Goal: Task Accomplishment & Management: Manage account settings

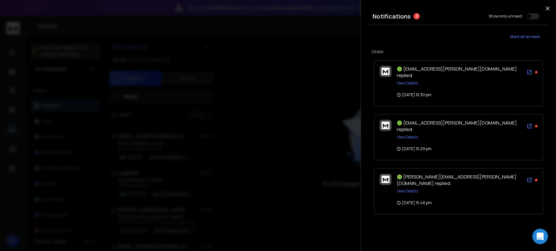
click at [547, 7] on icon "button" at bounding box center [547, 8] width 7 height 7
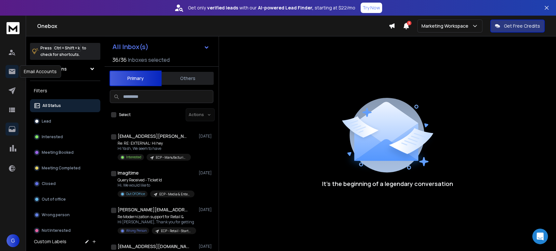
click at [10, 66] on link at bounding box center [12, 71] width 13 height 13
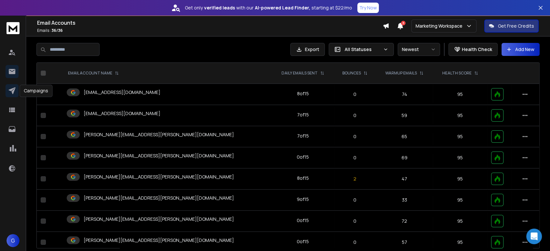
click at [14, 96] on link at bounding box center [12, 90] width 13 height 13
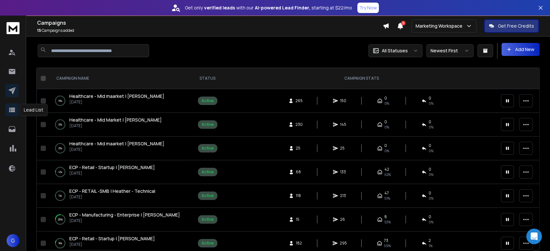
click at [14, 109] on icon at bounding box center [12, 110] width 6 height 5
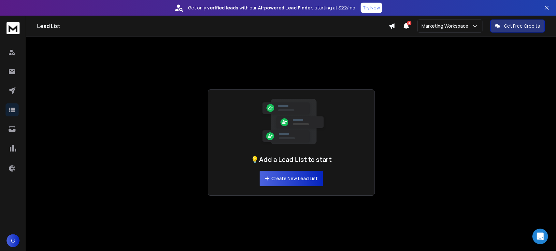
click at [10, 137] on div at bounding box center [13, 130] width 15 height 15
click at [11, 130] on icon at bounding box center [11, 129] width 7 height 6
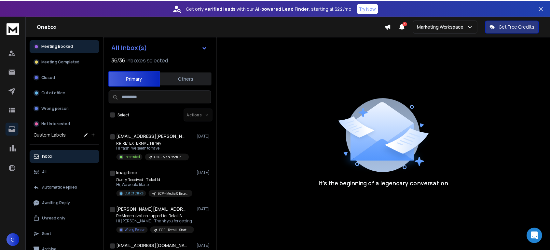
scroll to position [123, 0]
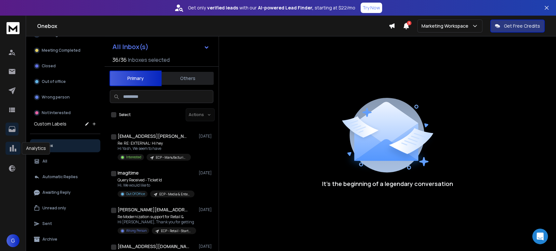
click at [12, 148] on icon at bounding box center [13, 148] width 7 height 7
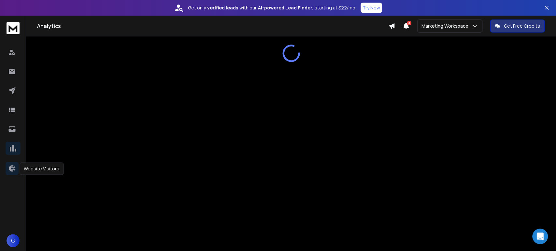
click at [13, 170] on icon at bounding box center [12, 169] width 8 height 8
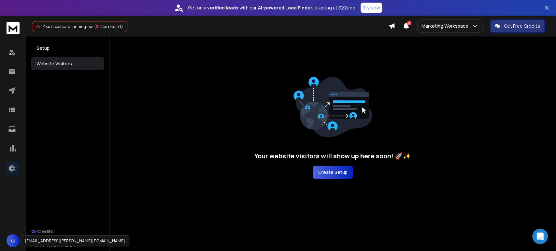
click at [14, 237] on span "G" at bounding box center [13, 240] width 13 height 13
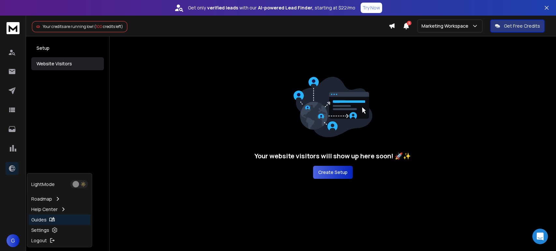
click at [64, 217] on link "Guides" at bounding box center [60, 220] width 62 height 10
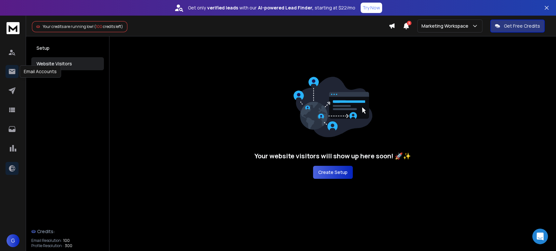
click at [13, 76] on link at bounding box center [12, 71] width 13 height 13
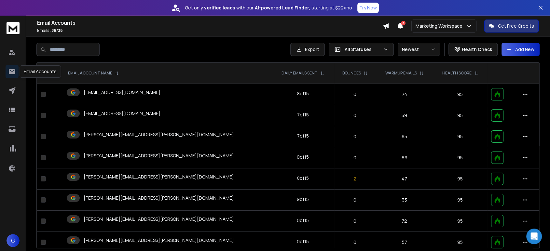
click at [15, 32] on img at bounding box center [13, 28] width 13 height 12
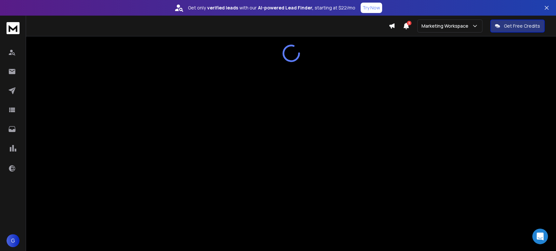
click at [15, 32] on img at bounding box center [13, 28] width 13 height 12
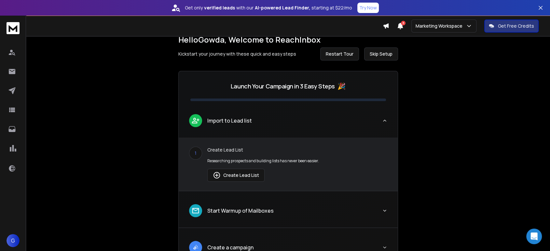
scroll to position [49, 0]
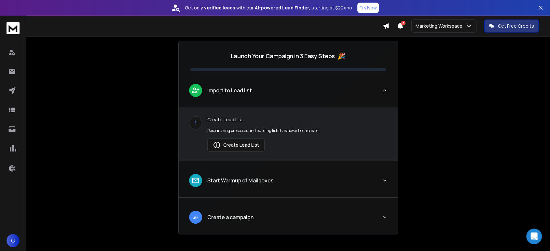
click at [383, 179] on icon "button" at bounding box center [384, 180] width 5 height 5
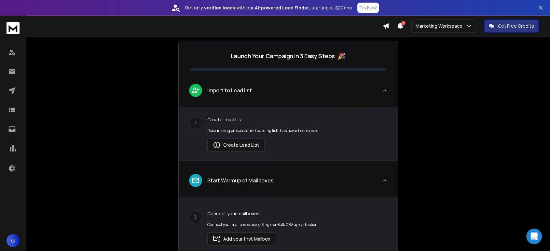
click at [383, 179] on icon "button" at bounding box center [384, 180] width 5 height 5
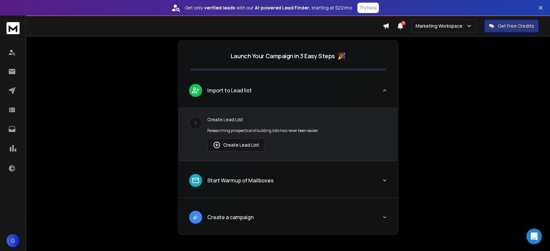
click at [380, 88] on button "Import to Lead list" at bounding box center [288, 93] width 219 height 29
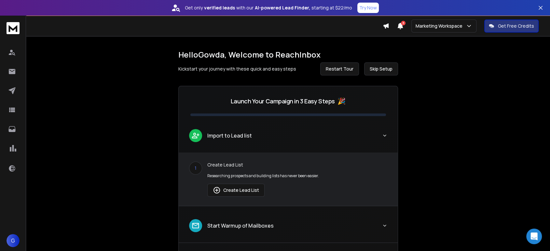
scroll to position [0, 0]
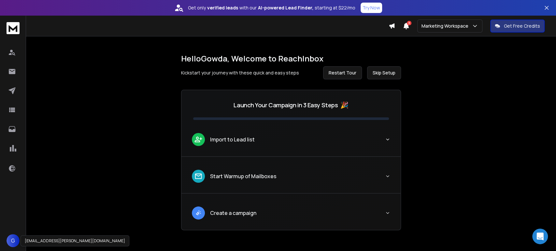
click at [8, 243] on span "G" at bounding box center [13, 240] width 13 height 13
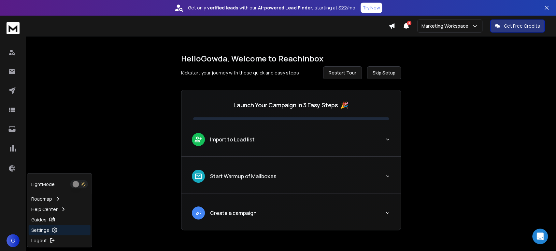
click at [61, 231] on div "Settings" at bounding box center [60, 230] width 62 height 10
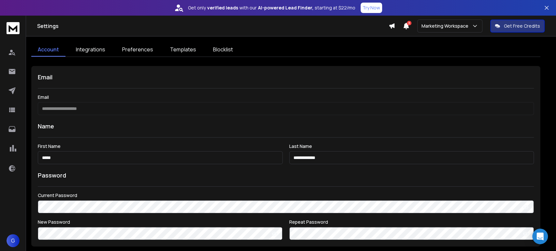
click at [184, 48] on link "Templates" at bounding box center [182, 50] width 39 height 14
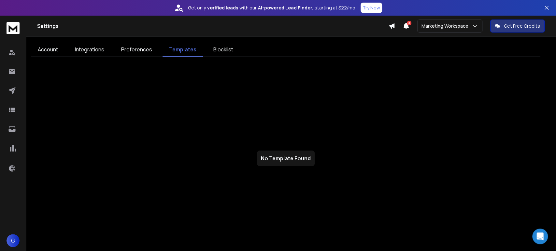
click at [295, 160] on h2 "No Template Found" at bounding box center [286, 159] width 58 height 16
click at [315, 115] on div "No Template Found" at bounding box center [285, 155] width 509 height 178
click at [274, 159] on h2 "No Template Found" at bounding box center [286, 159] width 58 height 16
click at [10, 74] on icon at bounding box center [12, 72] width 8 height 8
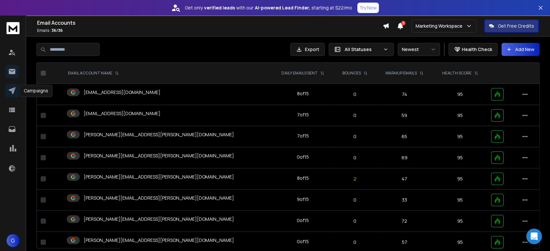
click at [10, 90] on icon at bounding box center [11, 90] width 7 height 7
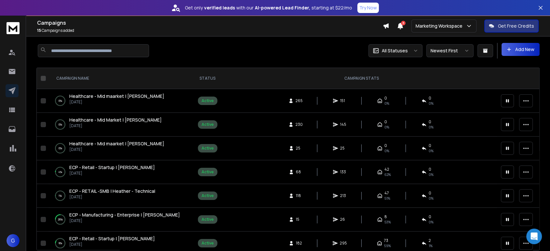
click at [466, 49] on icon "button" at bounding box center [466, 50] width 5 height 5
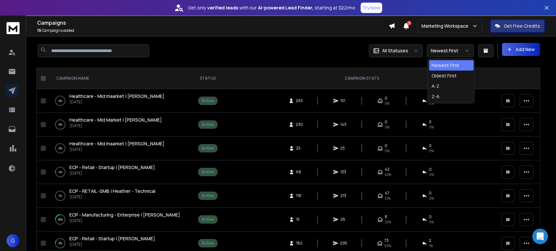
click at [321, 45] on div "Campaigns 15 Campaigns Added All Statuses Newest First Add New" at bounding box center [414, 51] width 252 height 16
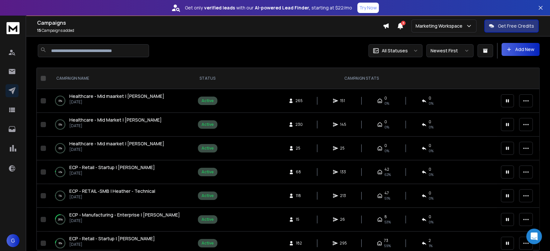
click at [520, 49] on button "Add New" at bounding box center [521, 49] width 38 height 13
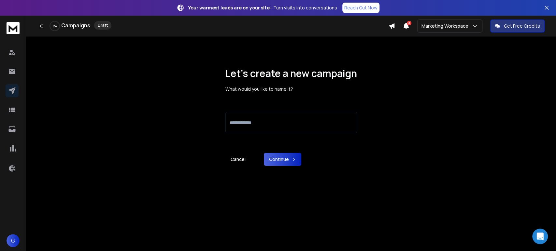
click at [509, 48] on div "Let’s create a new campaign What would you like to name it? Cancel Continue" at bounding box center [278, 91] width 556 height 150
click at [242, 159] on link "Cancel" at bounding box center [237, 159] width 25 height 13
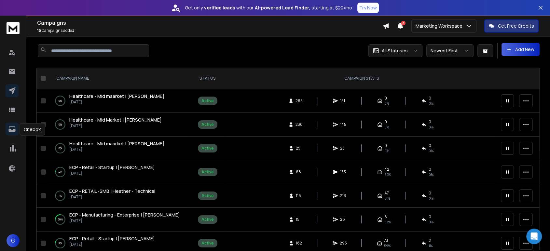
click at [10, 129] on icon at bounding box center [12, 129] width 8 height 8
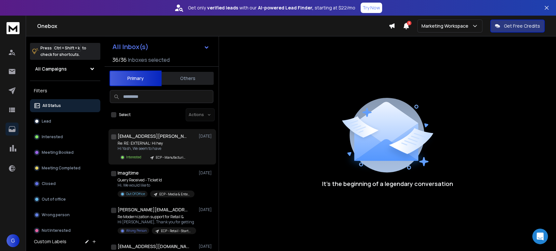
click at [198, 143] on div "Re: RE: EXTERNAL: Hi hey Hi [PERSON_NAME], We seem to have Interested ECP - Man…" at bounding box center [166, 151] width 96 height 20
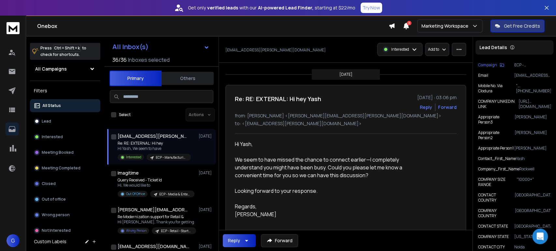
click at [235, 240] on div "Reply" at bounding box center [234, 241] width 12 height 7
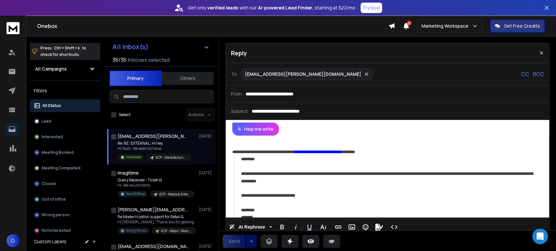
scroll to position [16, 0]
click at [271, 247] on button at bounding box center [268, 241] width 17 height 13
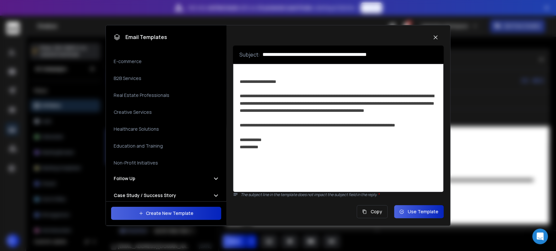
scroll to position [92, 0]
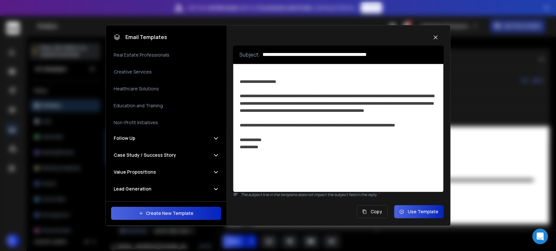
click at [207, 139] on button "Follow Up" at bounding box center [166, 138] width 105 height 7
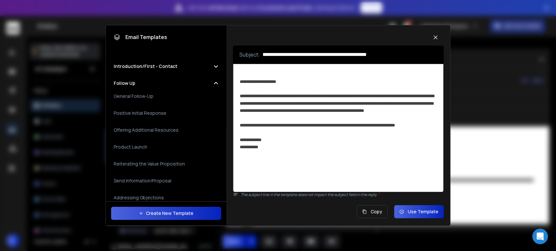
click at [172, 96] on div "General Follow-Up" at bounding box center [166, 96] width 105 height 12
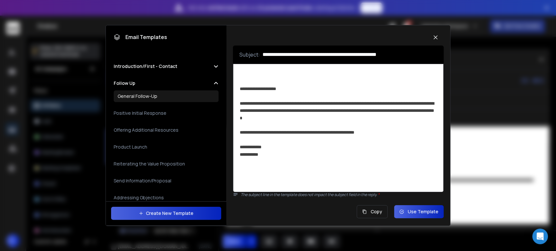
click at [172, 113] on div "Positive Initial Response" at bounding box center [166, 113] width 105 height 12
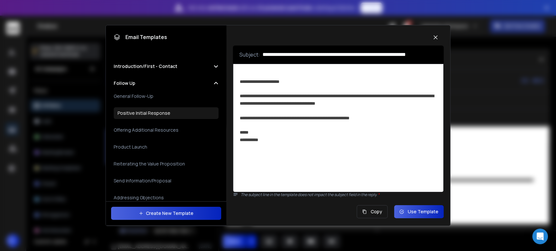
click at [175, 131] on h3 "Offering Additional Resources" at bounding box center [146, 130] width 65 height 7
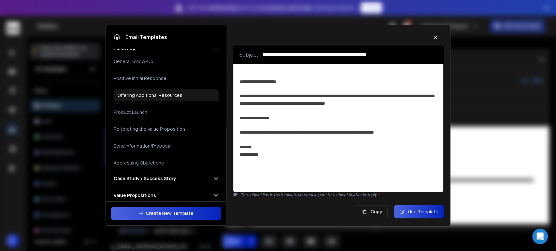
scroll to position [58, 0]
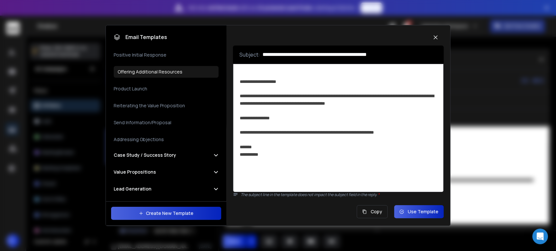
click at [183, 155] on button "Case Study / Success Story" at bounding box center [166, 155] width 105 height 7
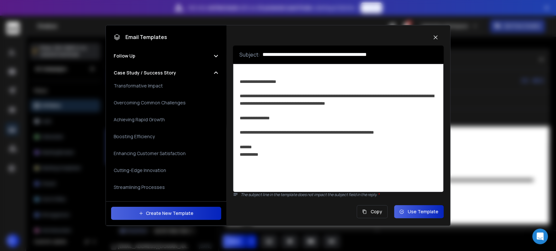
scroll to position [26, 0]
click at [166, 86] on div "Transformative Impact" at bounding box center [166, 87] width 105 height 12
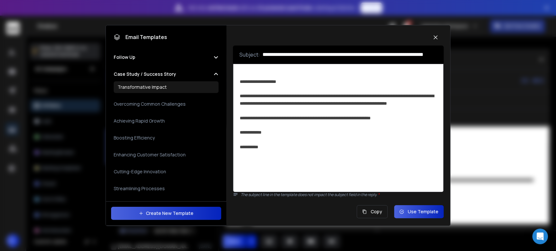
click at [174, 104] on h3 "Overcoming Common Challenges" at bounding box center [150, 104] width 72 height 7
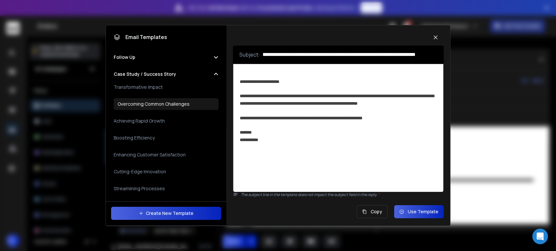
click at [174, 119] on div "Achieving Rapid Growth" at bounding box center [166, 121] width 105 height 12
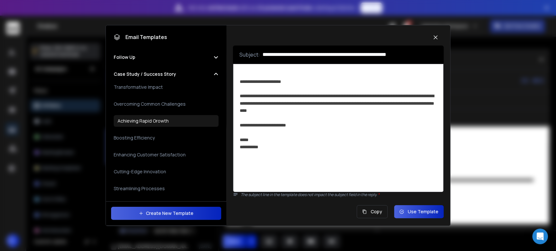
click at [169, 136] on div "Boosting Efficiency" at bounding box center [166, 138] width 105 height 12
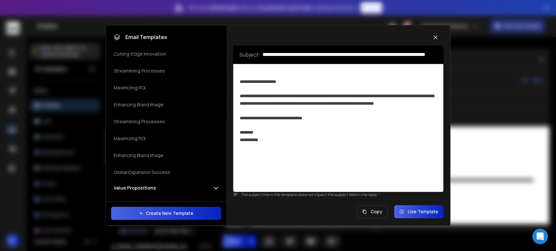
scroll to position [160, 0]
click at [176, 171] on button "Value Propositions" at bounding box center [166, 172] width 105 height 7
type input "**********"
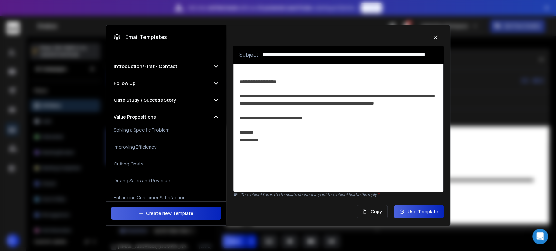
click at [162, 216] on button "Create New Template" at bounding box center [166, 213] width 110 height 13
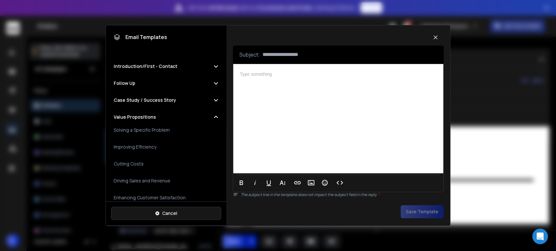
click at [214, 112] on div "Introduction/First - Contact Follow Up Case Study / Success Story Value Proposi…" at bounding box center [166, 129] width 120 height 161
click at [157, 212] on div "Cancel Email Templates Introduction/First - Contact Follow Up Case Study / Succ…" at bounding box center [166, 125] width 120 height 201
click at [157, 212] on icon at bounding box center [157, 214] width 4 height 4
type input "**********"
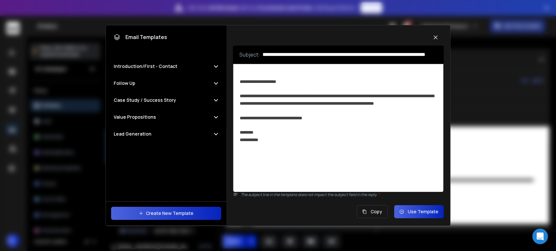
click at [434, 36] on icon at bounding box center [435, 38] width 6 height 6
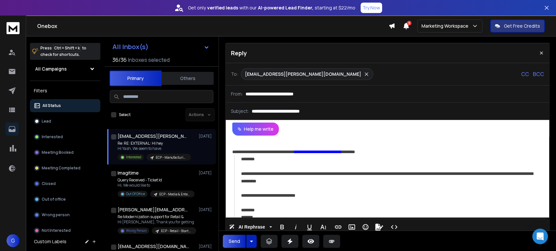
click at [236, 242] on button "Send" at bounding box center [234, 241] width 23 height 13
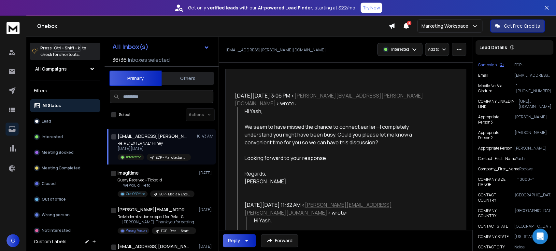
scroll to position [72, 0]
click at [191, 145] on div "Re: RE: EXTERNAL: Hi hey [DATE][DATE] Interested ECP - Manufacturing - Enterpri…" at bounding box center [166, 151] width 96 height 20
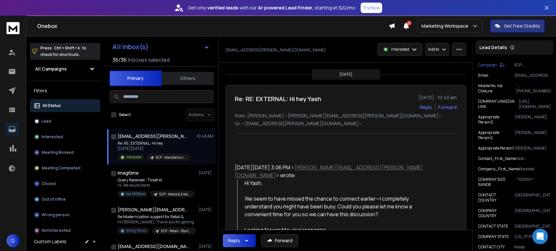
click at [457, 51] on icon "button" at bounding box center [459, 50] width 6 height 6
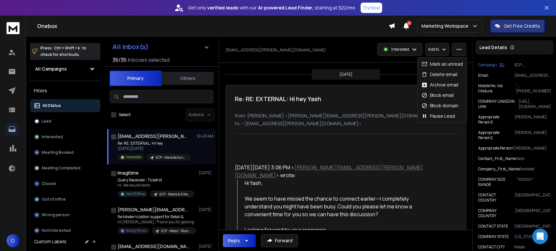
click at [340, 142] on div at bounding box center [330, 144] width 190 height 8
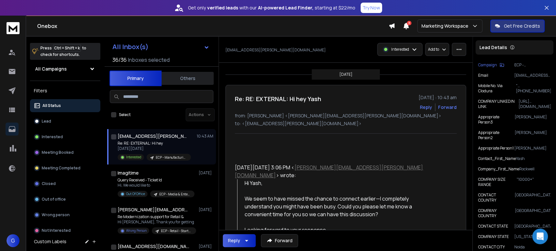
click at [340, 142] on div at bounding box center [330, 144] width 190 height 8
click at [278, 75] on div "[DATE]" at bounding box center [345, 74] width 241 height 10
click at [423, 77] on div "[DATE]" at bounding box center [345, 74] width 241 height 10
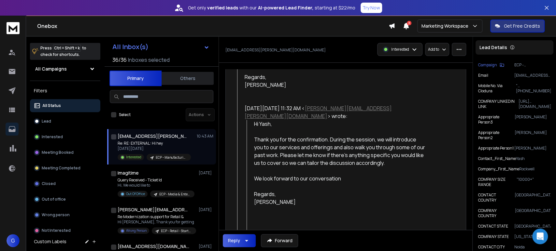
scroll to position [172, 0]
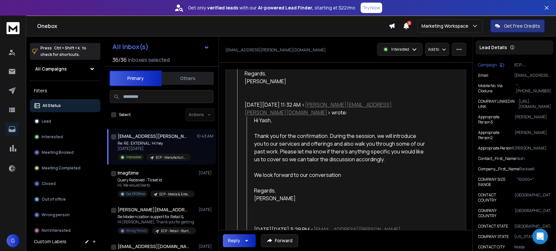
click at [232, 240] on div "Reply" at bounding box center [234, 241] width 12 height 7
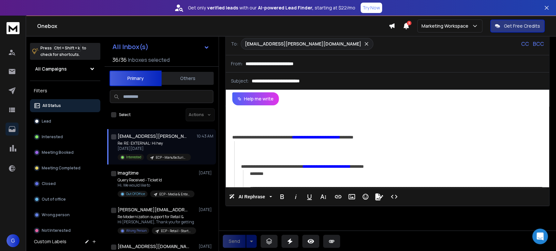
scroll to position [0, 0]
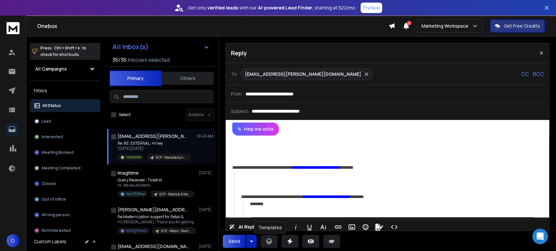
click at [269, 240] on icon at bounding box center [269, 241] width 7 height 7
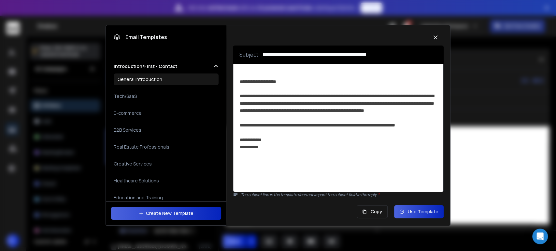
drag, startPoint x: 215, startPoint y: 61, endPoint x: 213, endPoint y: 65, distance: 4.4
click at [213, 65] on div "Introduction/First - Contact General Introduction Tech/SaaS E-commerce B2B Serv…" at bounding box center [166, 129] width 120 height 161
click at [213, 65] on icon "button" at bounding box center [215, 66] width 5 height 5
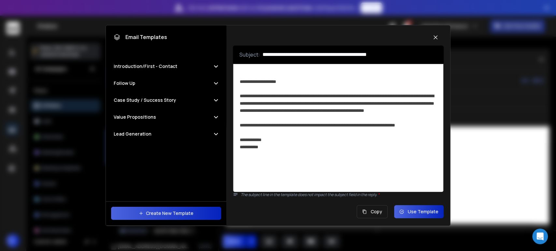
click at [194, 215] on button "Create New Template" at bounding box center [166, 213] width 110 height 13
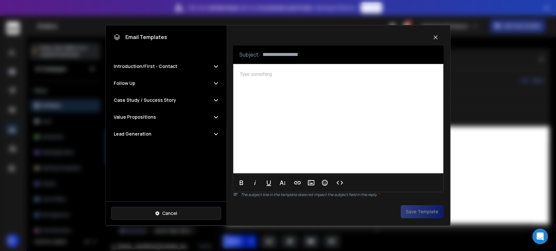
click at [433, 38] on icon at bounding box center [435, 38] width 6 height 6
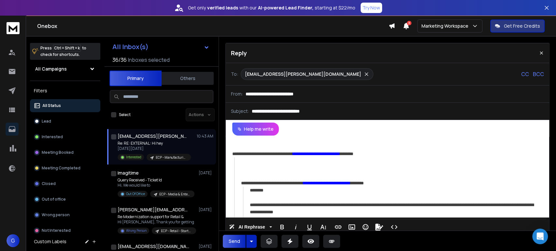
scroll to position [15, 0]
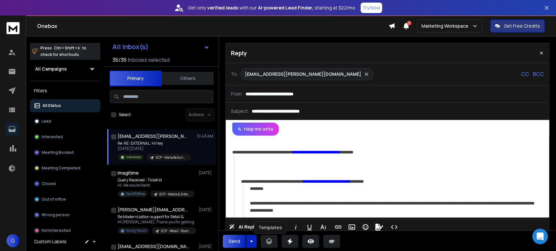
click at [268, 242] on icon at bounding box center [269, 241] width 6 height 4
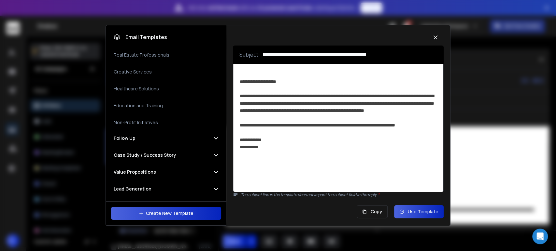
scroll to position [0, 0]
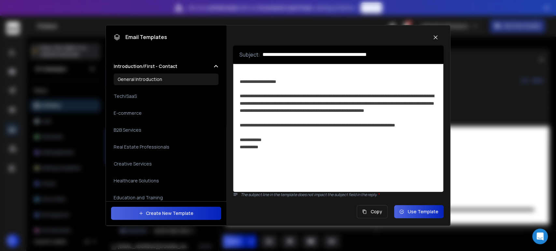
click at [210, 63] on button "Introduction/First - Contact" at bounding box center [166, 66] width 105 height 7
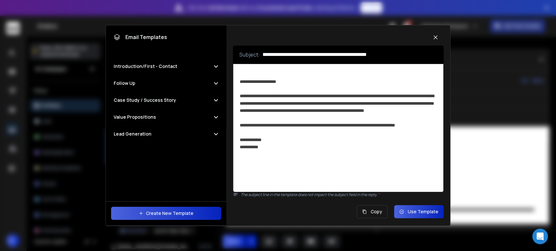
click at [182, 80] on button "Follow Up" at bounding box center [166, 83] width 105 height 7
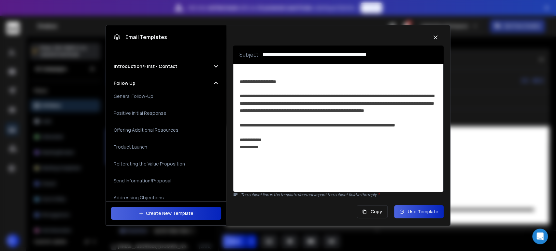
click at [213, 82] on icon "button" at bounding box center [215, 83] width 5 height 5
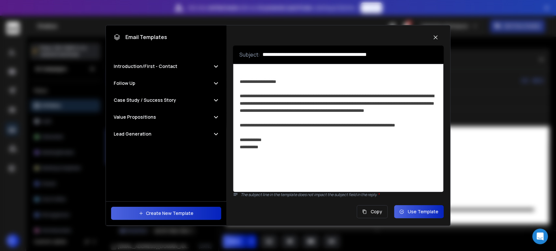
click at [149, 39] on h1 "Email Templates" at bounding box center [140, 37] width 53 height 8
click at [148, 213] on button "Create New Template" at bounding box center [166, 213] width 110 height 13
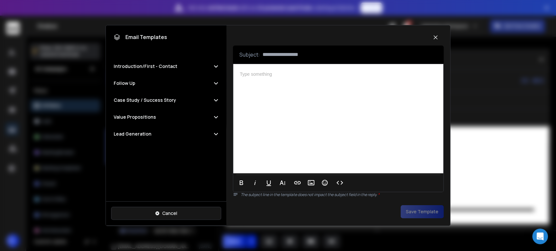
click at [235, 195] on icon at bounding box center [235, 194] width 5 height 5
click at [272, 90] on div at bounding box center [338, 118] width 210 height 109
click at [435, 35] on icon at bounding box center [435, 38] width 6 height 6
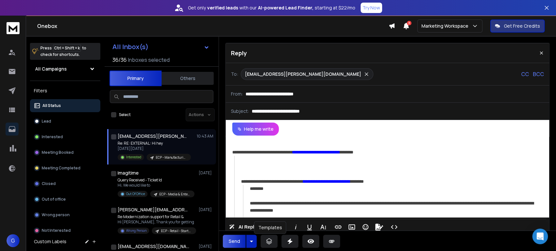
click at [266, 239] on icon at bounding box center [269, 241] width 7 height 7
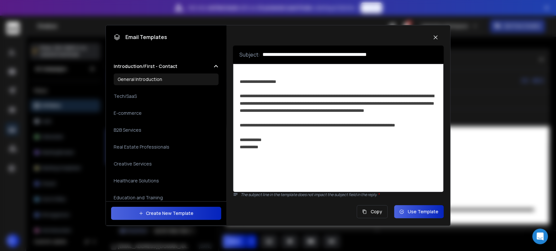
click at [213, 67] on icon "button" at bounding box center [215, 66] width 5 height 5
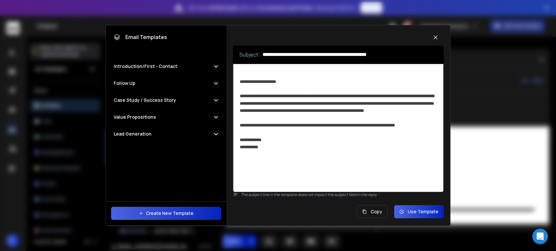
click at [177, 213] on button "Create New Template" at bounding box center [166, 213] width 110 height 13
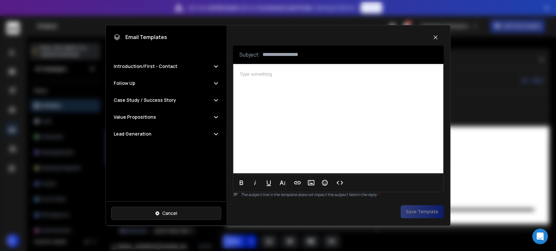
click at [278, 53] on input at bounding box center [349, 55] width 174 height 8
paste input "**********"
type input "**********"
click at [234, 193] on icon at bounding box center [235, 194] width 5 height 5
click at [203, 83] on div "**********" at bounding box center [277, 125] width 344 height 201
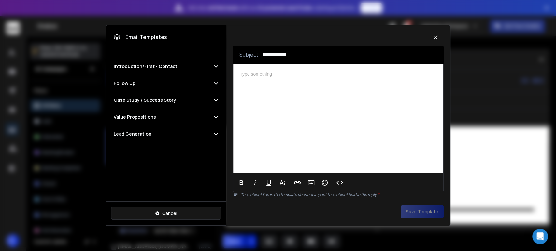
click at [215, 70] on div "Introduction/First - Contact Follow Up Case Study / Success Story Value Proposi…" at bounding box center [166, 129] width 120 height 161
click at [436, 39] on icon at bounding box center [435, 38] width 6 height 6
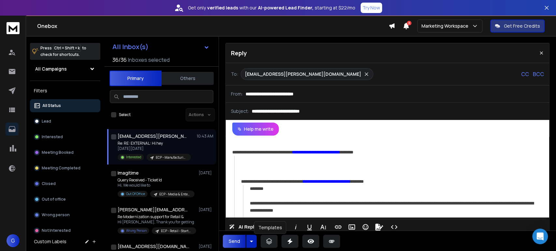
click at [268, 240] on icon at bounding box center [269, 241] width 7 height 7
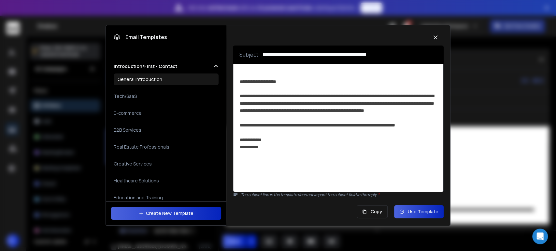
click at [202, 67] on button "Introduction/First - Contact" at bounding box center [166, 66] width 105 height 7
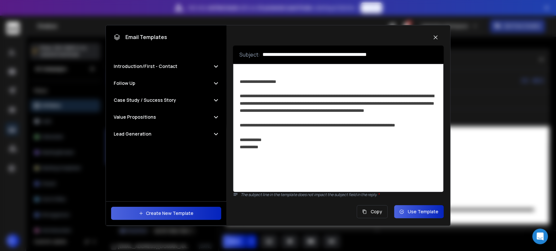
click at [202, 67] on button "Introduction/First - Contact" at bounding box center [166, 66] width 105 height 7
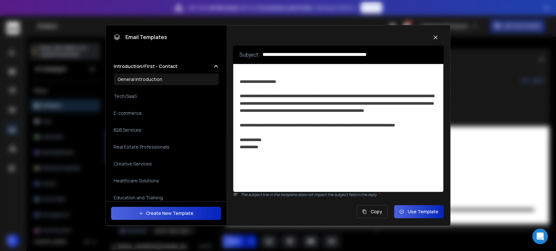
click at [155, 93] on div "Tech/SaaS" at bounding box center [166, 96] width 105 height 12
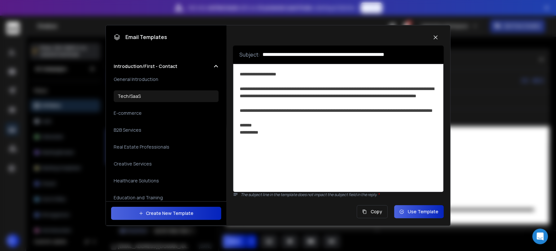
click at [258, 88] on p "**********" at bounding box center [338, 111] width 197 height 80
click at [154, 109] on div "E-commerce" at bounding box center [166, 113] width 105 height 12
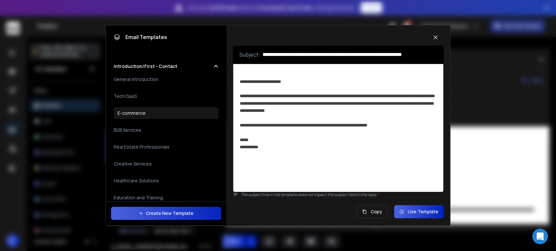
click at [216, 67] on icon "button" at bounding box center [215, 66] width 5 height 5
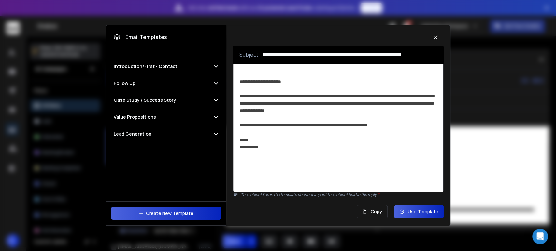
click at [182, 82] on button "Follow Up" at bounding box center [166, 83] width 105 height 7
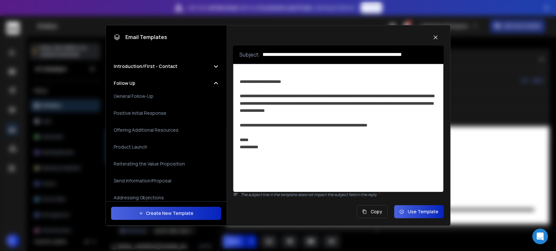
click at [164, 95] on div "General Follow-Up" at bounding box center [166, 96] width 105 height 12
type input "**********"
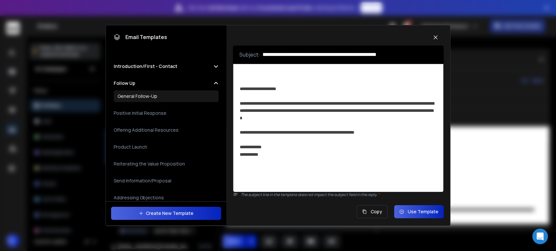
click at [408, 210] on button "Use Template" at bounding box center [418, 211] width 49 height 13
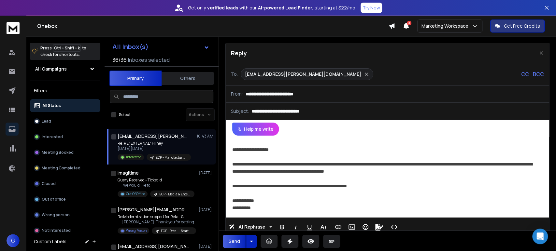
scroll to position [10, 0]
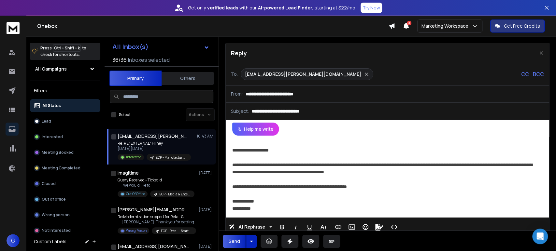
click at [538, 55] on icon at bounding box center [540, 52] width 5 height 5
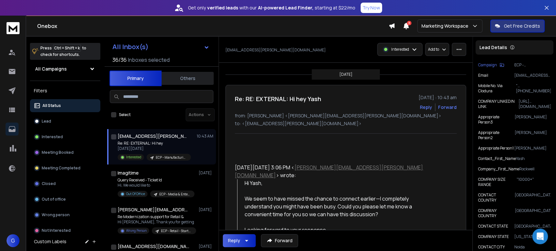
click at [169, 140] on div "[EMAIL_ADDRESS][PERSON_NAME][DOMAIN_NAME] 10:43 AM Re: RE: EXTERNAL: Hi hey [DA…" at bounding box center [166, 147] width 96 height 28
click at [240, 243] on div "Reply" at bounding box center [239, 241] width 22 height 8
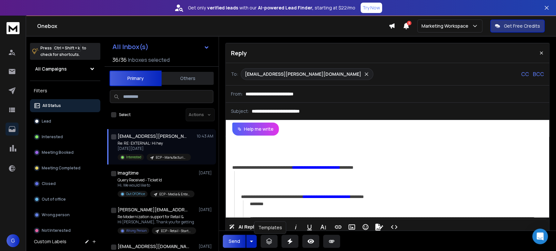
click at [267, 241] on icon at bounding box center [269, 241] width 7 height 7
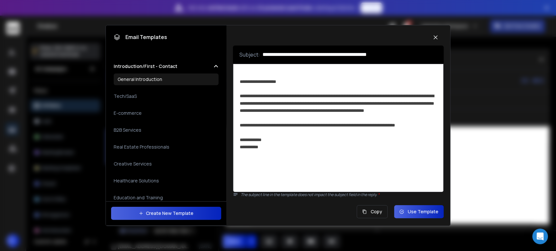
click at [214, 66] on icon "button" at bounding box center [216, 66] width 4 height 2
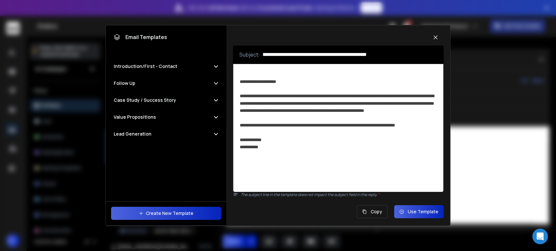
click at [167, 213] on button "Create New Template" at bounding box center [166, 213] width 110 height 13
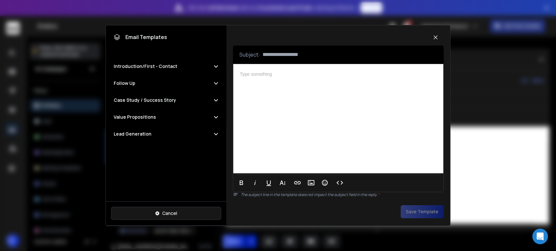
click at [275, 57] on input at bounding box center [349, 55] width 174 height 8
paste input "**********"
drag, startPoint x: 435, startPoint y: 56, endPoint x: 291, endPoint y: 67, distance: 144.3
click at [291, 67] on div "**********" at bounding box center [338, 113] width 224 height 176
click at [430, 58] on input "**********" at bounding box center [349, 55] width 174 height 8
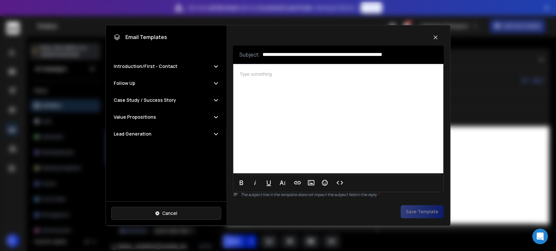
type input "**********"
click at [257, 80] on div at bounding box center [338, 118] width 210 height 109
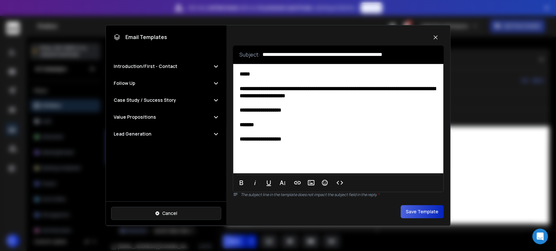
click at [241, 74] on span "*****" at bounding box center [245, 74] width 10 height 5
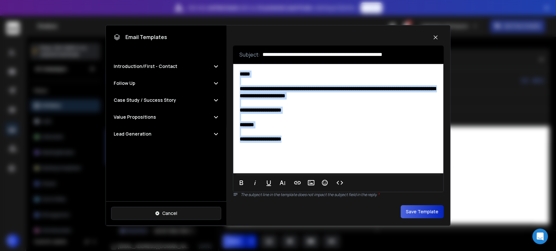
drag, startPoint x: 295, startPoint y: 138, endPoint x: 237, endPoint y: 75, distance: 85.9
click at [237, 75] on div "**********" at bounding box center [338, 118] width 210 height 109
click at [242, 180] on icon "button" at bounding box center [241, 183] width 8 height 8
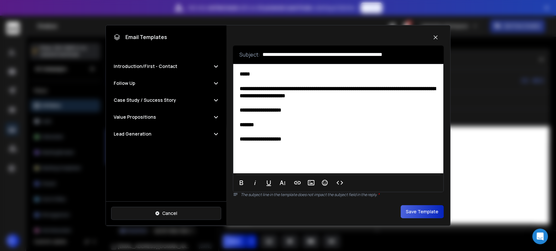
click at [299, 149] on div at bounding box center [338, 146] width 197 height 7
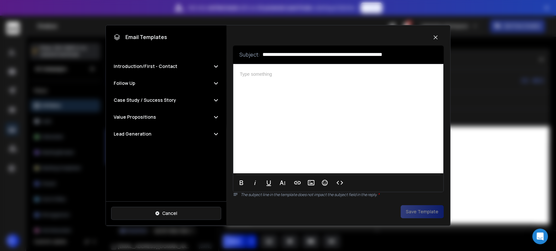
click at [278, 83] on div at bounding box center [338, 118] width 210 height 109
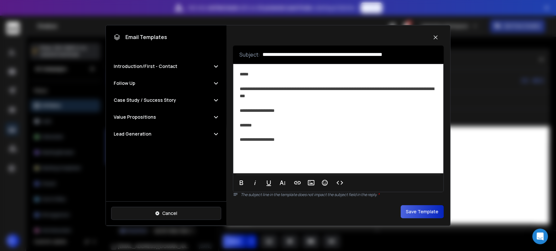
click at [239, 75] on div "**********" at bounding box center [338, 118] width 210 height 109
click at [423, 211] on button "Save Template" at bounding box center [421, 211] width 43 height 13
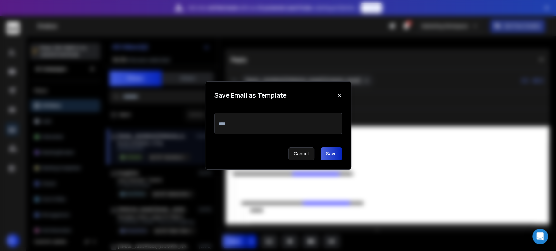
click at [243, 122] on input at bounding box center [278, 123] width 128 height 21
click at [244, 130] on input at bounding box center [278, 123] width 128 height 21
paste input "**********"
type input "**********"
click at [331, 151] on button "Save" at bounding box center [331, 153] width 21 height 13
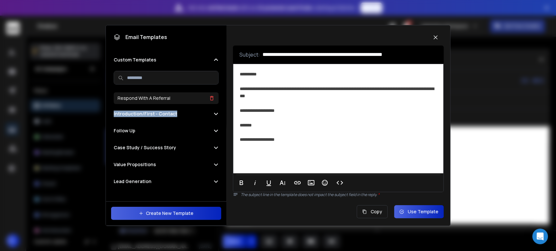
drag, startPoint x: 181, startPoint y: 98, endPoint x: 179, endPoint y: 110, distance: 12.5
click at [179, 110] on div "Custom Templates Respond With A Referral Introduction/First - Contact Follow Up…" at bounding box center [166, 129] width 120 height 161
click at [201, 45] on div "Create New Template Email Templates" at bounding box center [166, 36] width 120 height 23
click at [183, 213] on button "Create New Template" at bounding box center [166, 213] width 110 height 13
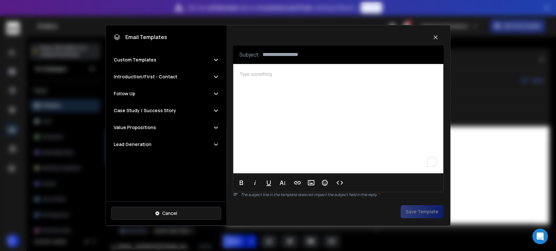
click at [273, 76] on div "To enrich screen reader interactions, please activate Accessibility in Grammarl…" at bounding box center [338, 74] width 197 height 7
click at [298, 57] on input at bounding box center [349, 55] width 174 height 8
paste input "*********"
type input "*********"
click at [274, 77] on div "To enrich screen reader interactions, please activate Accessibility in Grammarl…" at bounding box center [338, 74] width 197 height 7
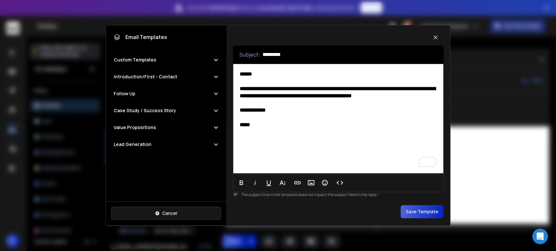
click at [282, 140] on div "**********" at bounding box center [338, 118] width 210 height 109
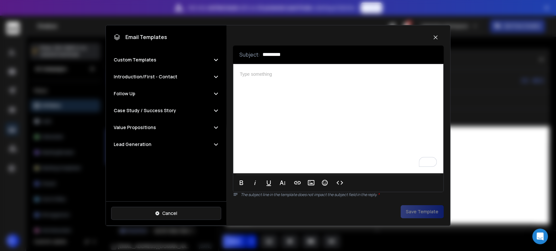
click at [270, 81] on div "To enrich screen reader interactions, please activate Accessibility in Grammarl…" at bounding box center [338, 118] width 210 height 109
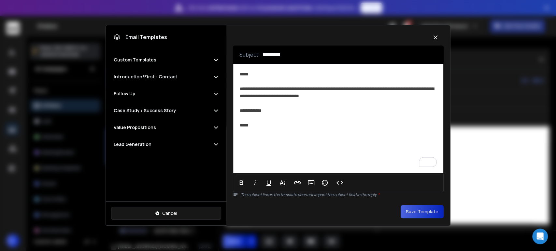
click at [240, 75] on p "*****" at bounding box center [338, 74] width 197 height 7
click at [239, 125] on div "**********" at bounding box center [338, 118] width 210 height 109
click at [268, 125] on div "**********" at bounding box center [338, 118] width 210 height 109
click at [426, 211] on button "Save Template" at bounding box center [421, 211] width 43 height 13
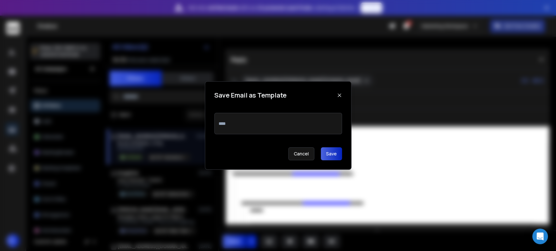
click at [284, 119] on input at bounding box center [278, 123] width 128 height 21
paste input "**********"
type input "**********"
click at [328, 147] on button "Save" at bounding box center [331, 153] width 21 height 13
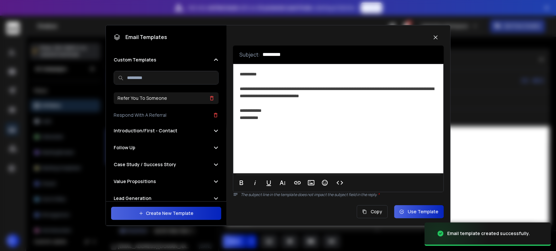
click at [206, 58] on div "Custom Templates" at bounding box center [166, 60] width 105 height 7
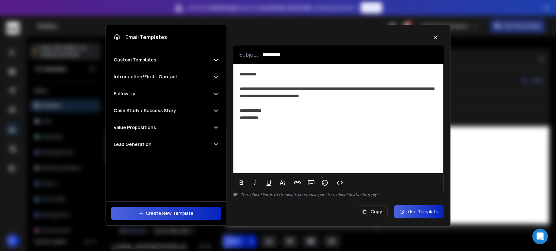
click at [181, 213] on button "Create New Template" at bounding box center [166, 213] width 110 height 13
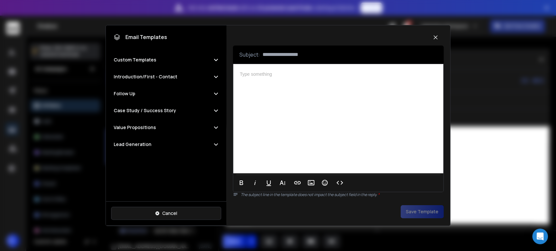
click at [260, 71] on div at bounding box center [338, 74] width 197 height 7
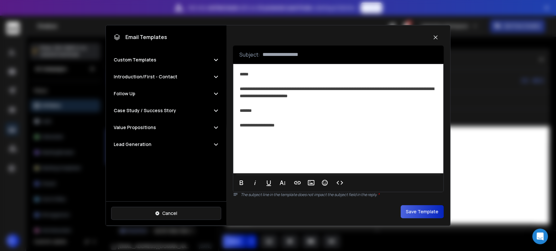
click at [241, 75] on p "*****" at bounding box center [338, 74] width 197 height 7
click at [417, 207] on button "Save Template" at bounding box center [421, 211] width 43 height 13
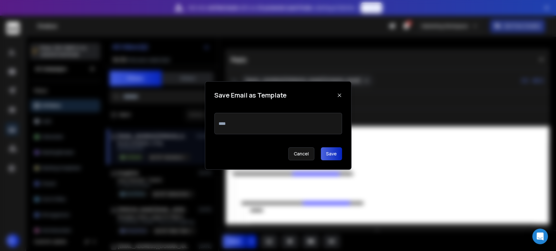
click at [277, 120] on input at bounding box center [278, 123] width 128 height 21
paste input "**********"
type input "**********"
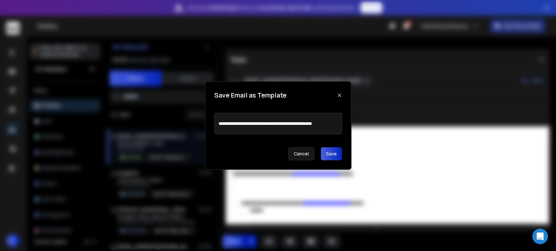
click at [328, 154] on button "Save" at bounding box center [331, 153] width 21 height 13
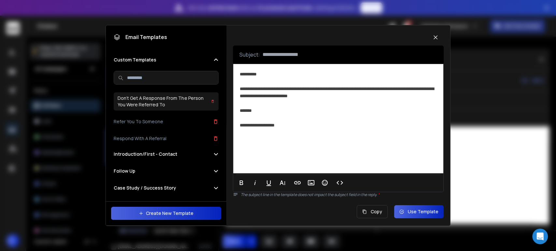
click at [157, 212] on button "Create New Template" at bounding box center [166, 213] width 110 height 13
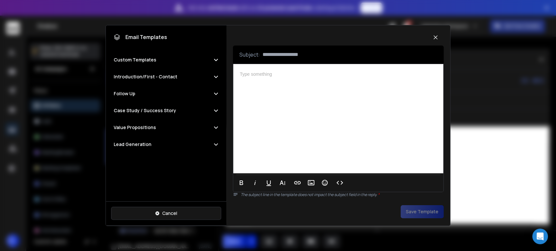
click at [285, 58] on input at bounding box center [349, 55] width 174 height 8
paste input "**********"
type input "**********"
click at [256, 80] on div at bounding box center [338, 118] width 210 height 109
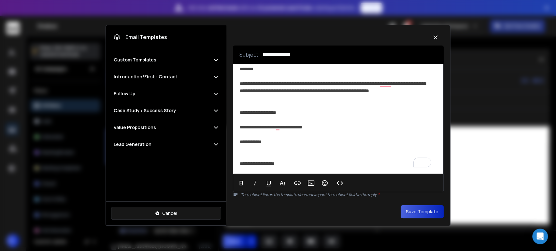
scroll to position [5, 0]
click at [240, 165] on div "**********" at bounding box center [335, 163] width 191 height 7
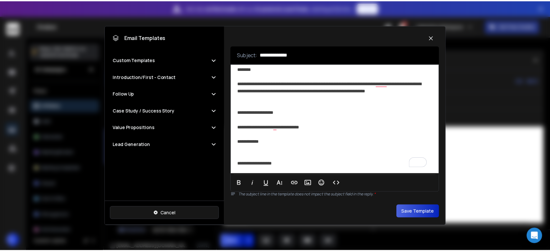
scroll to position [0, 0]
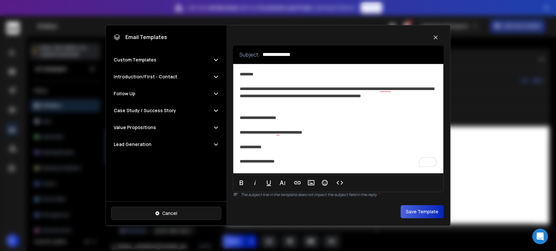
click at [244, 75] on p "********" at bounding box center [338, 74] width 197 height 7
click at [339, 124] on div "To enrich screen reader interactions, please activate Accessibility in Grammarl…" at bounding box center [338, 125] width 197 height 7
click at [414, 211] on button "Save Template" at bounding box center [421, 211] width 43 height 13
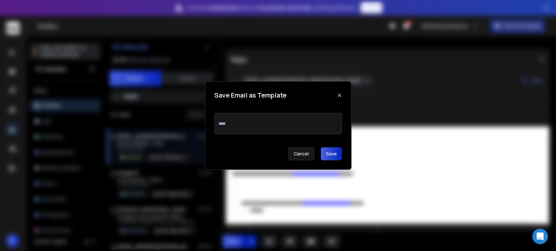
click at [263, 124] on input at bounding box center [278, 123] width 128 height 21
paste input "**********"
type input "**********"
click at [330, 154] on button "Save" at bounding box center [331, 153] width 21 height 13
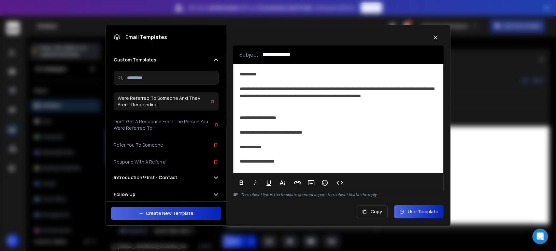
click at [182, 215] on button "Create New Template" at bounding box center [166, 213] width 110 height 13
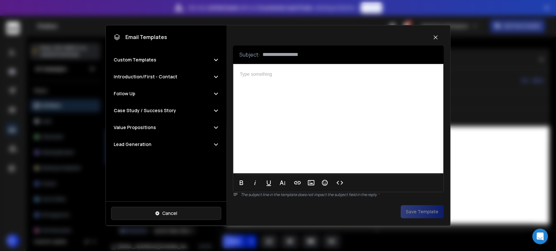
click at [266, 76] on div at bounding box center [338, 74] width 197 height 7
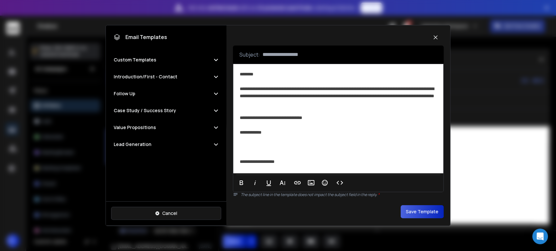
click at [240, 162] on div "**********" at bounding box center [338, 161] width 197 height 7
click at [409, 213] on button "Save Template" at bounding box center [421, 211] width 43 height 13
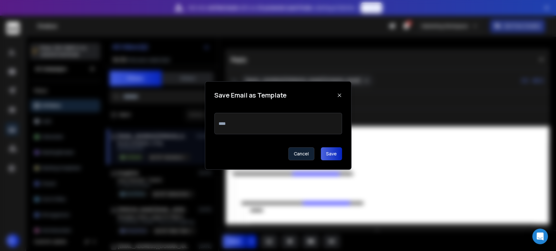
click at [305, 154] on p "Cancel" at bounding box center [301, 153] width 26 height 13
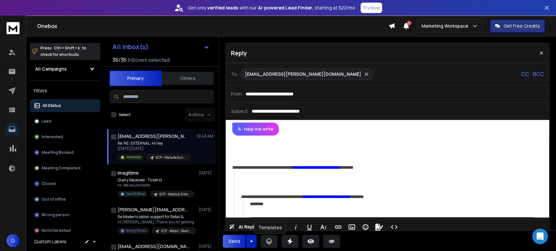
click at [268, 242] on icon at bounding box center [269, 241] width 7 height 7
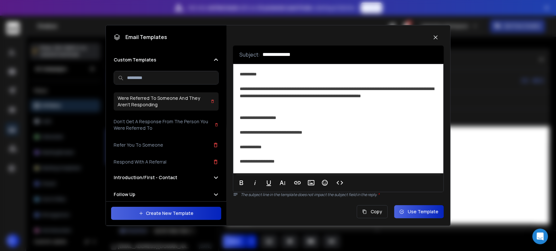
click at [173, 125] on h3 "Don’t Get A Response From The Person You Were Referred To" at bounding box center [164, 124] width 100 height 13
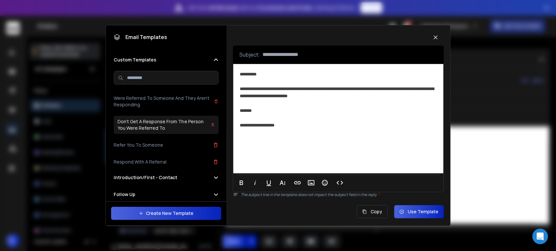
click at [169, 96] on h3 "Were Referred To Someone And They Aren’t Responding" at bounding box center [164, 101] width 100 height 13
type input "**********"
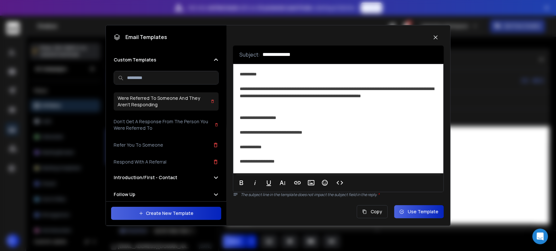
click at [169, 210] on button "Create New Template" at bounding box center [166, 213] width 110 height 13
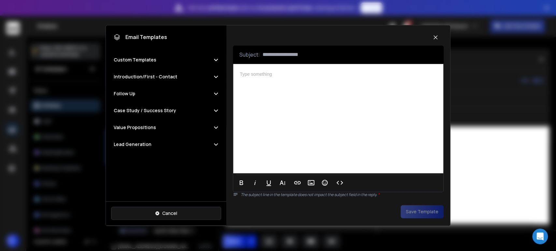
click at [284, 75] on div at bounding box center [338, 74] width 197 height 7
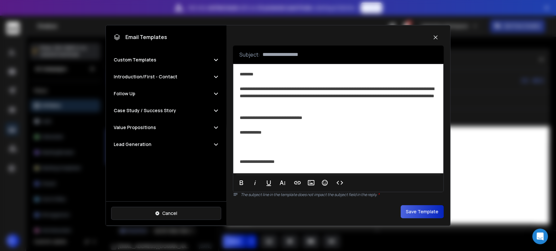
click at [240, 164] on div "**********" at bounding box center [338, 161] width 197 height 7
click at [417, 213] on button "Save Template" at bounding box center [421, 211] width 43 height 13
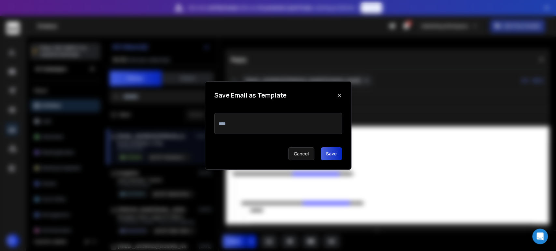
click at [257, 126] on input at bounding box center [278, 123] width 128 height 21
paste input "**********"
click at [219, 123] on input "**********" at bounding box center [278, 123] width 128 height 21
type input "**********"
click at [333, 156] on button "Save" at bounding box center [331, 153] width 21 height 13
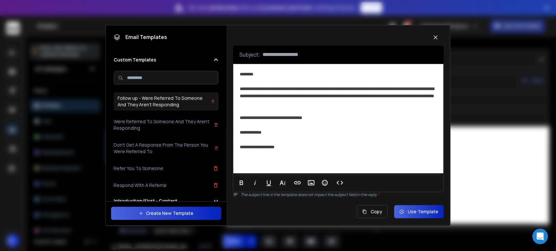
click at [136, 57] on h2 "Custom Templates" at bounding box center [135, 60] width 43 height 7
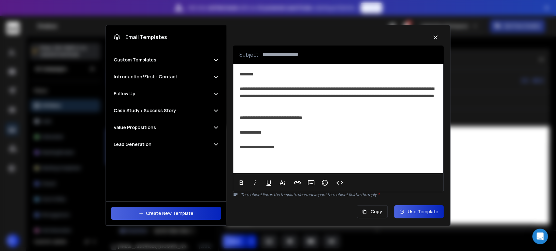
click at [435, 36] on icon at bounding box center [435, 38] width 6 height 6
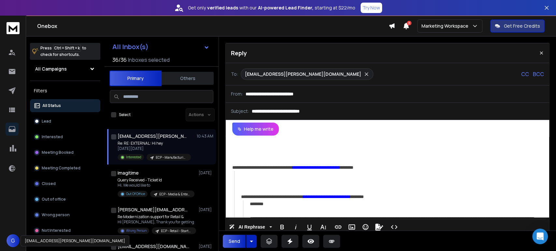
click at [15, 237] on span "G" at bounding box center [13, 240] width 13 height 13
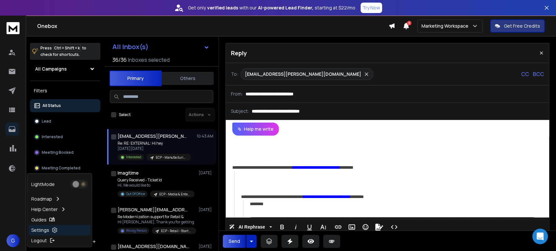
click at [61, 229] on div "Settings" at bounding box center [60, 230] width 62 height 10
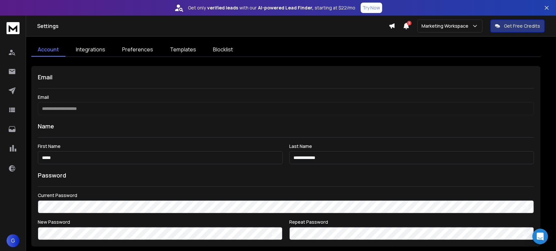
click at [182, 44] on link "Templates" at bounding box center [182, 50] width 39 height 14
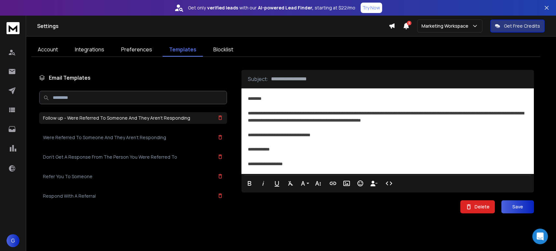
click at [116, 131] on div "Follow up - Were Referred To Someone And They Aren’t Responding Were Referred T…" at bounding box center [133, 157] width 188 height 90
click at [103, 196] on div "Respond With A Referral" at bounding box center [133, 196] width 188 height 12
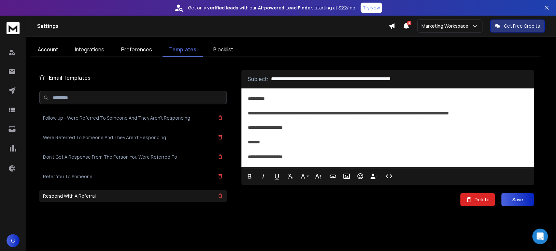
click at [102, 176] on div "Refer You To Someone" at bounding box center [133, 177] width 188 height 12
type input "*********"
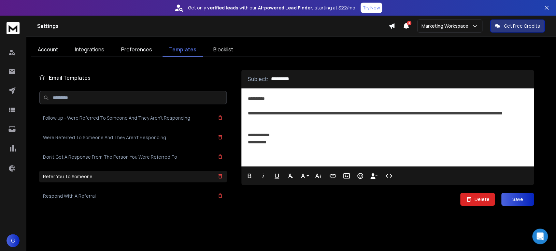
click at [122, 152] on div "Don’t Get A Response From The Person You Were Referred To" at bounding box center [133, 157] width 188 height 12
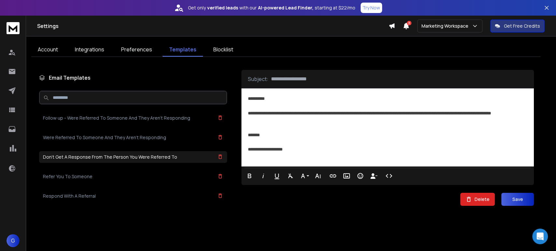
click at [134, 138] on h3 "Were Referred To Someone And They Aren’t Responding" at bounding box center [104, 137] width 123 height 7
type input "**********"
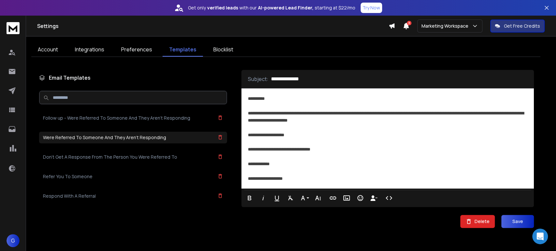
click at [127, 124] on div "Follow up - Were Referred To Someone And They Aren’t Responding" at bounding box center [133, 118] width 188 height 12
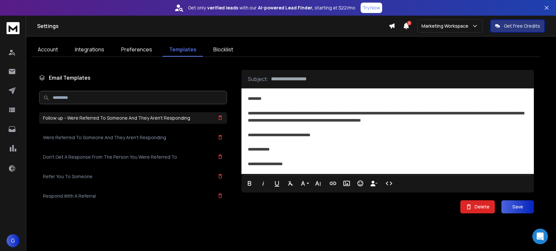
click at [289, 163] on div "**********" at bounding box center [387, 163] width 279 height 7
click at [42, 80] on icon at bounding box center [42, 78] width 6 height 6
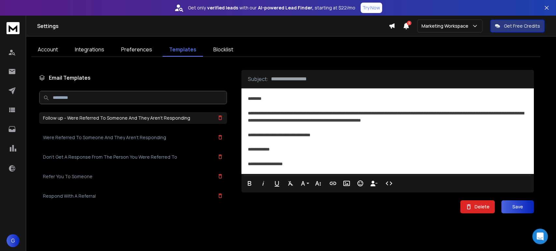
click at [42, 80] on icon at bounding box center [42, 78] width 6 height 6
click at [103, 71] on div "Email Templates Follow up - Were Referred To Someone And They Aren’t Responding…" at bounding box center [132, 154] width 203 height 176
click at [11, 69] on icon at bounding box center [12, 71] width 7 height 5
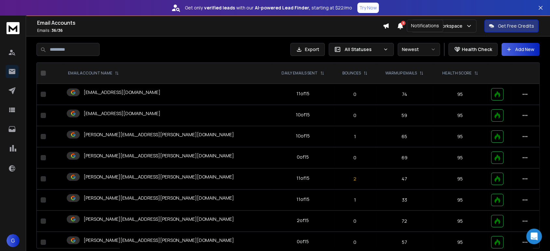
click at [401, 24] on icon at bounding box center [400, 25] width 6 height 7
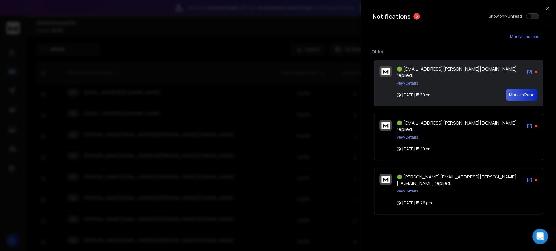
click at [514, 89] on button "Mark as Read" at bounding box center [521, 95] width 31 height 12
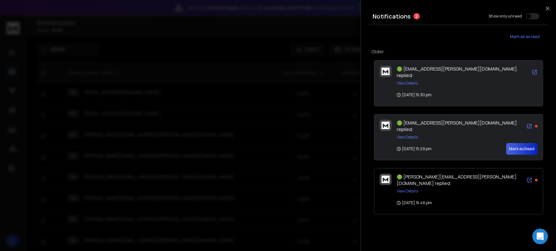
click at [523, 143] on button "Mark as Read" at bounding box center [521, 149] width 31 height 12
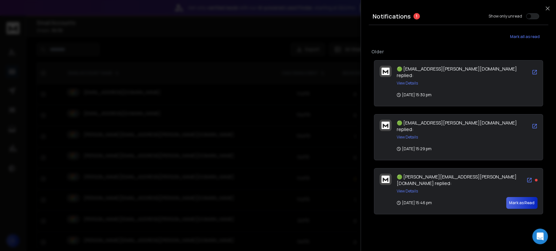
click at [522, 197] on button "Mark as Read" at bounding box center [521, 203] width 31 height 12
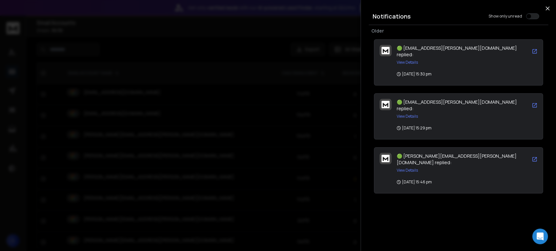
click at [547, 8] on icon "button" at bounding box center [547, 8] width 3 height 3
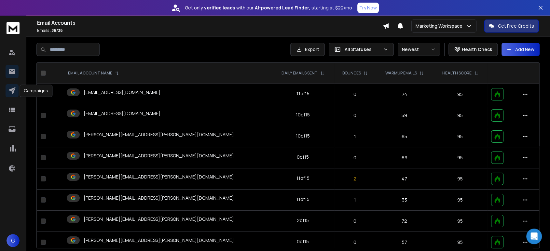
click at [13, 84] on link at bounding box center [12, 90] width 13 height 13
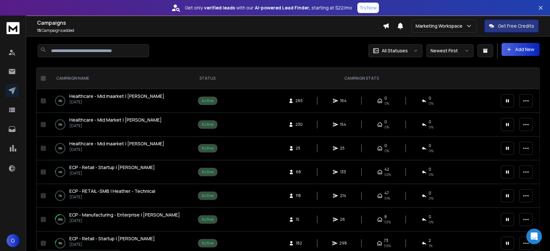
click at [151, 130] on div "0 % Healthcare - Mid Market | [PERSON_NAME] [DATE]" at bounding box center [119, 125] width 128 height 16
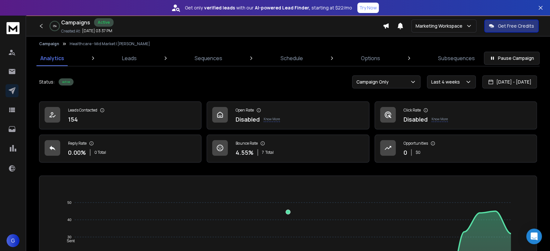
scroll to position [4, 0]
click at [146, 58] on div "Analytics Leads Sequences Schedule Options Subsequences" at bounding box center [257, 59] width 442 height 16
click at [135, 58] on p "Leads" at bounding box center [129, 59] width 15 height 8
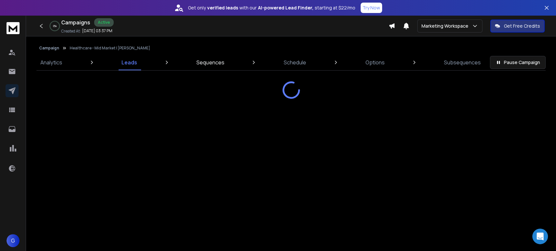
click at [219, 65] on p "Sequences" at bounding box center [210, 63] width 28 height 8
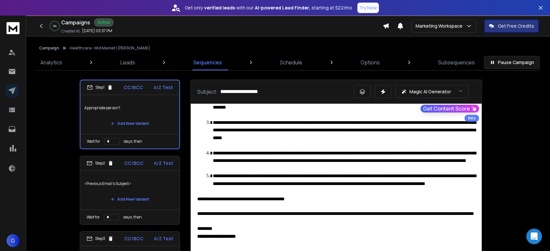
scroll to position [33, 0]
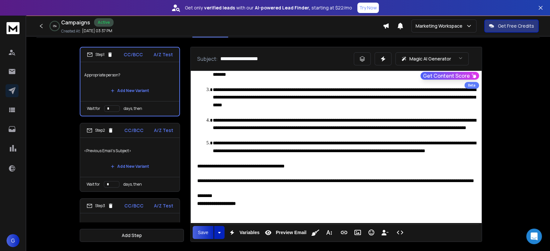
click at [160, 160] on div "Add New Variant" at bounding box center [130, 166] width 92 height 13
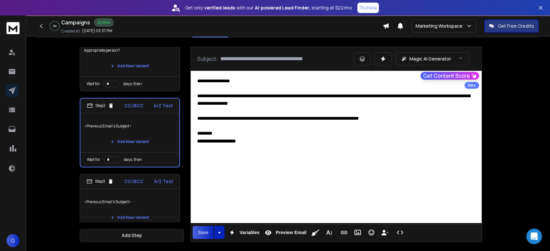
scroll to position [25, 0]
click at [162, 200] on p "<Previous Email's Subject>" at bounding box center [130, 201] width 92 height 18
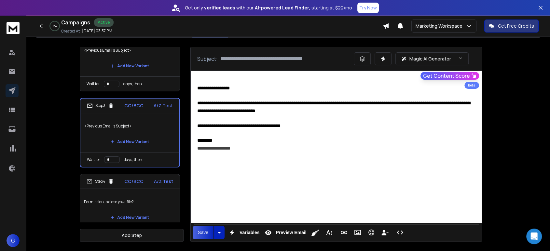
scroll to position [105, 0]
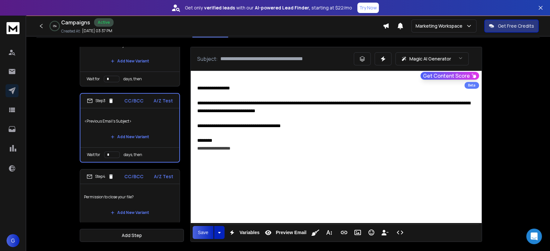
click at [165, 199] on p "Permission to close your file?" at bounding box center [130, 197] width 92 height 18
type input "**********"
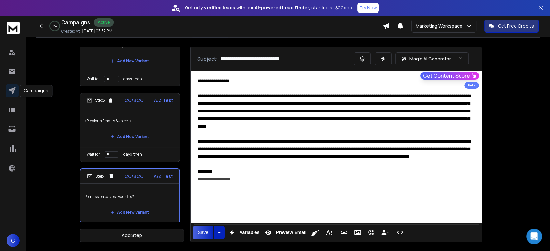
click at [6, 90] on link at bounding box center [12, 90] width 13 height 13
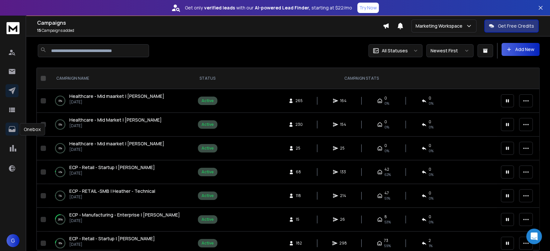
click at [12, 131] on icon at bounding box center [11, 129] width 7 height 6
